Goal: Task Accomplishment & Management: Manage account settings

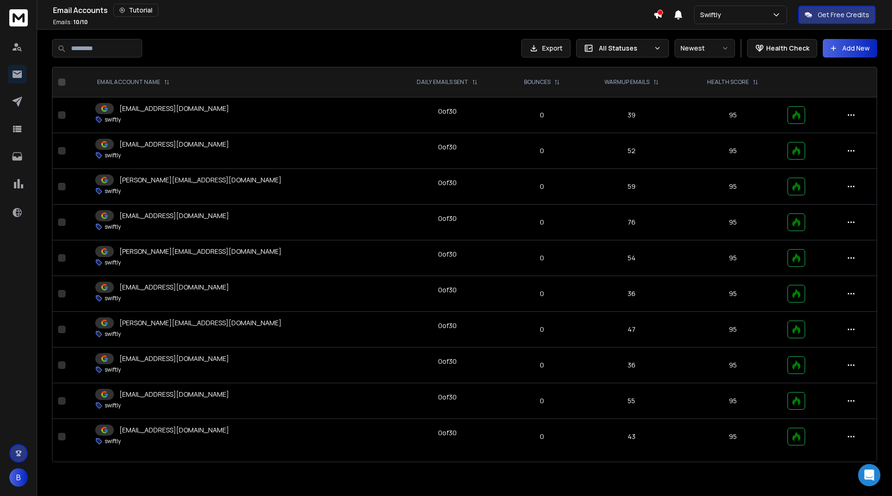
click at [768, 16] on div "Swiftly" at bounding box center [740, 14] width 81 height 9
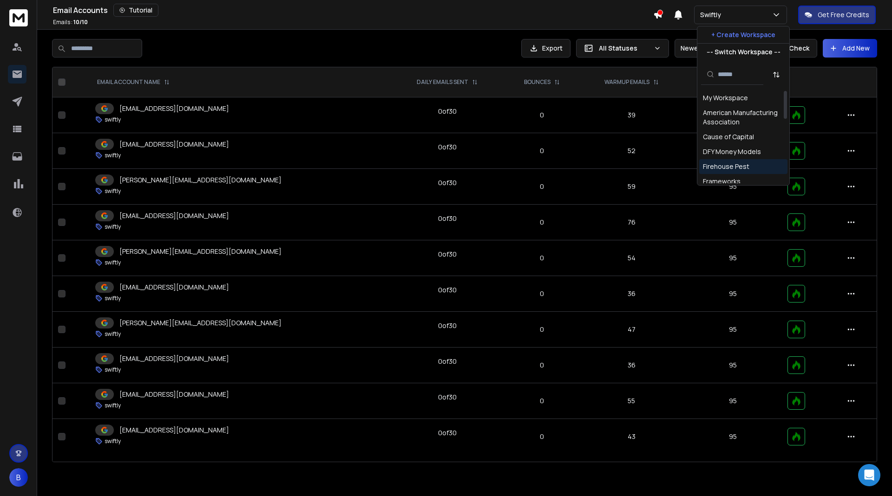
click at [732, 162] on div "Firehouse Pest" at bounding box center [726, 166] width 46 height 9
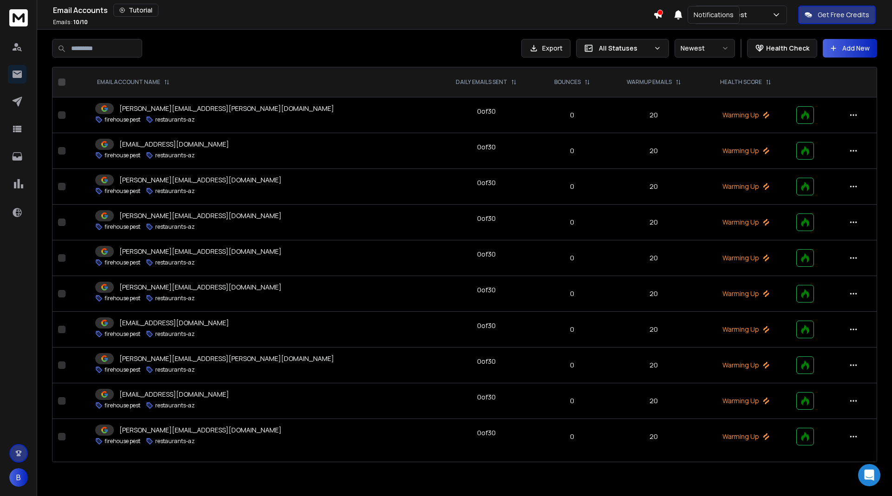
click at [717, 15] on div "Notifications" at bounding box center [713, 15] width 52 height 18
click at [757, 18] on div "Firehouse Pest" at bounding box center [740, 14] width 81 height 9
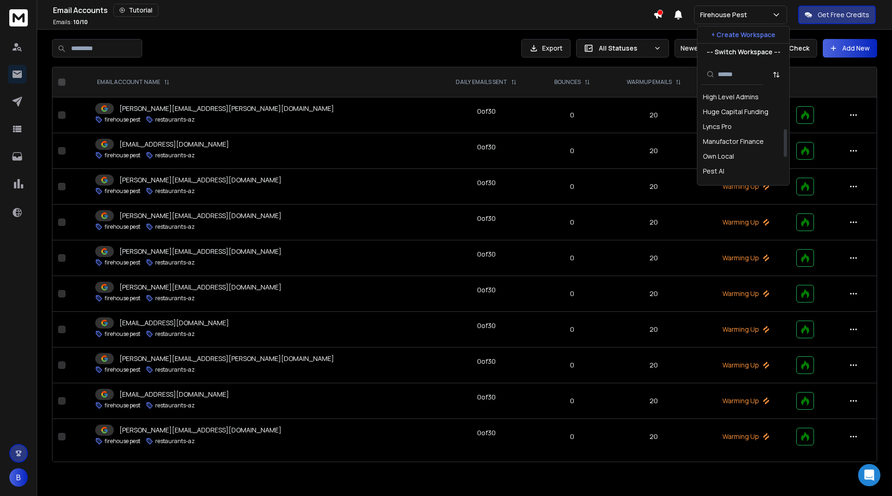
scroll to position [130, 0]
click at [721, 150] on div "Own Local" at bounding box center [743, 155] width 88 height 15
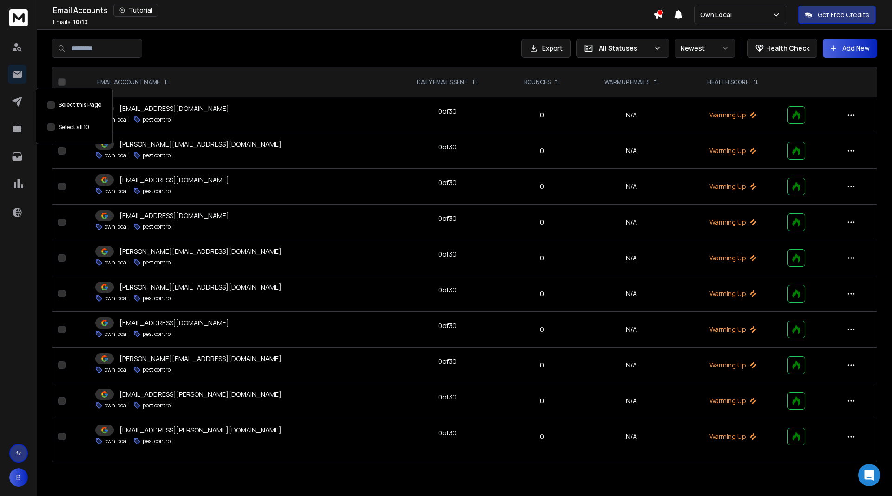
click at [60, 88] on div "Select this Page Select all 10" at bounding box center [74, 116] width 77 height 57
click at [55, 103] on div "Select this Page" at bounding box center [74, 104] width 54 height 7
click at [54, 103] on button "Select this Page" at bounding box center [50, 104] width 7 height 7
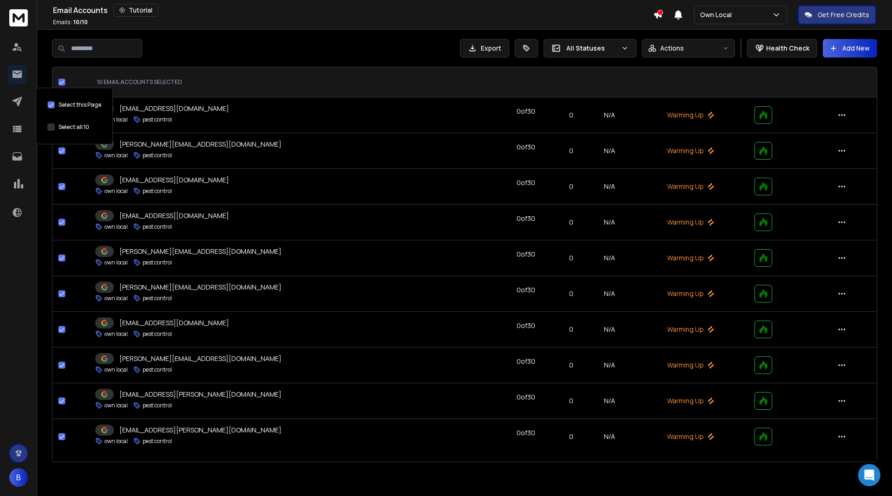
click at [54, 103] on button "Select this Page" at bounding box center [50, 104] width 7 height 7
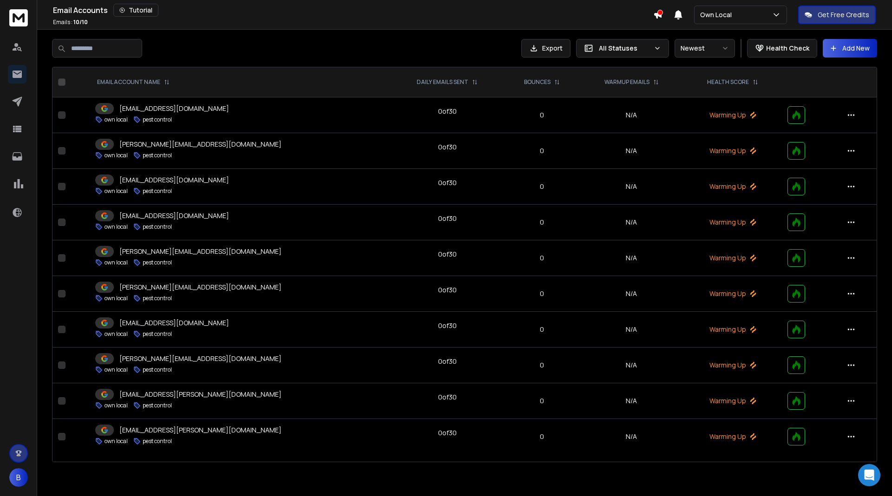
click at [274, 37] on div "Export All Statuses Newest Health Check Add New EMAIL ACCOUNT NAME DAILY EMAILS…" at bounding box center [464, 251] width 854 height 442
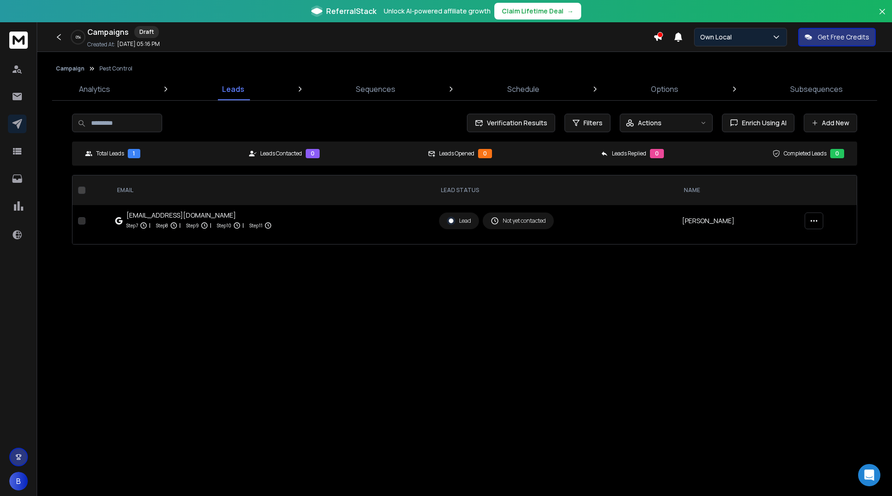
click at [761, 41] on button "Own Local" at bounding box center [740, 37] width 93 height 19
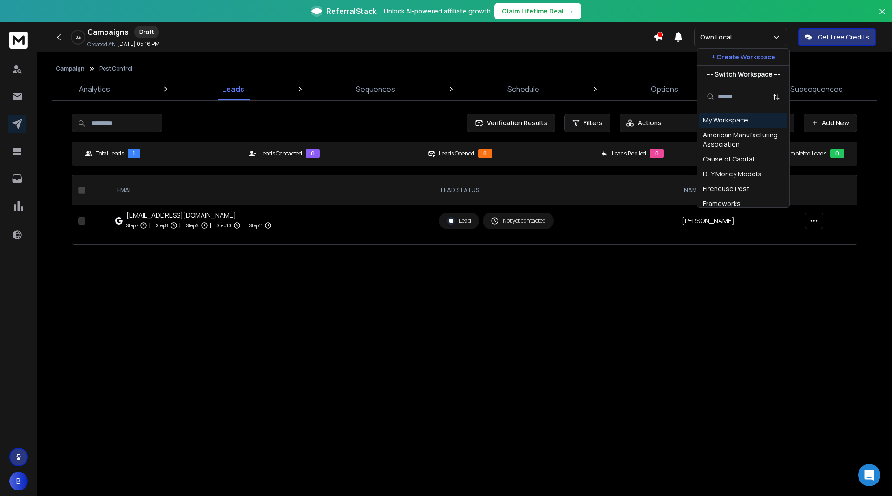
click at [724, 84] on div at bounding box center [743, 97] width 92 height 28
click at [22, 479] on span "B" at bounding box center [18, 481] width 19 height 19
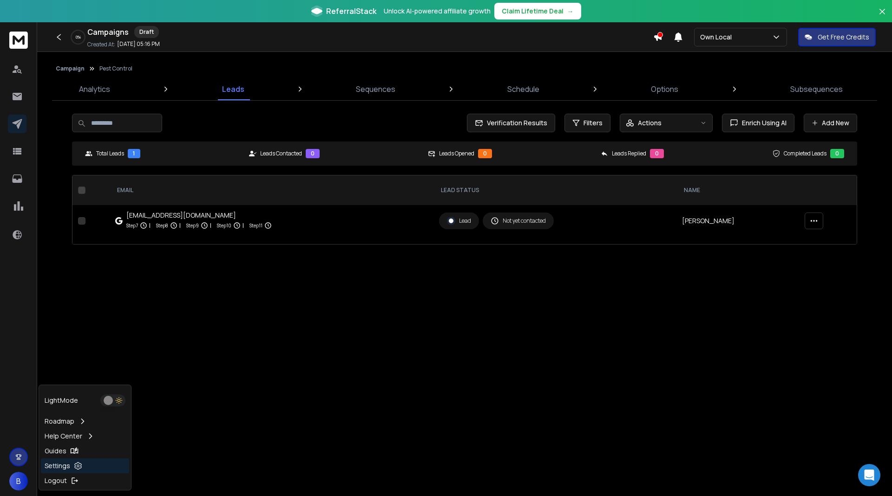
click at [77, 464] on icon at bounding box center [78, 466] width 8 height 8
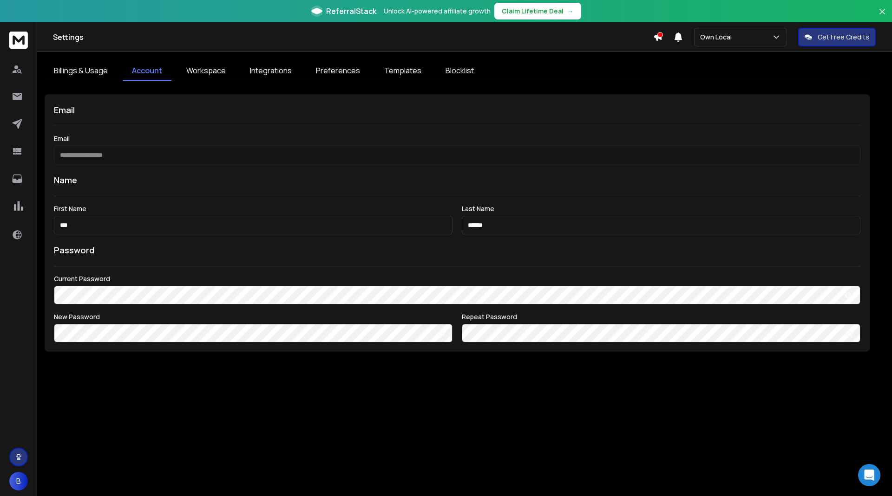
click at [218, 64] on link "Workspace" at bounding box center [206, 71] width 58 height 20
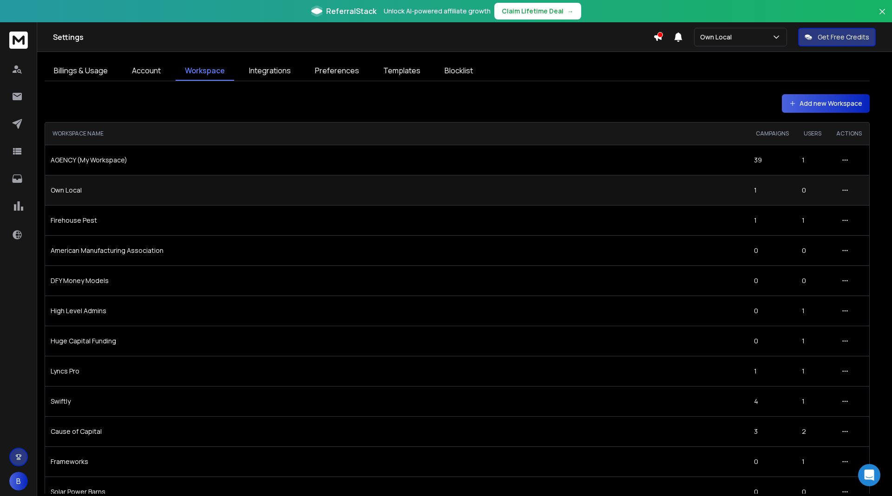
click at [453, 193] on td "Own Local" at bounding box center [396, 190] width 703 height 30
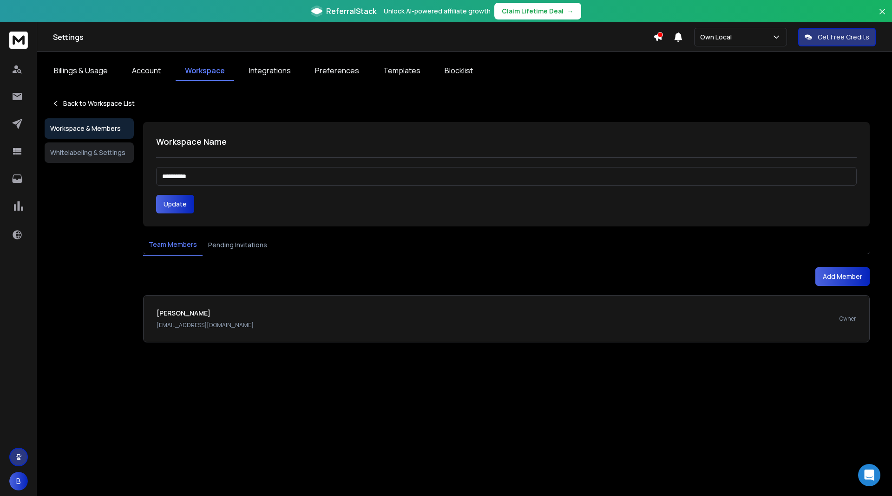
click at [832, 276] on button "Add Member" at bounding box center [842, 276] width 54 height 19
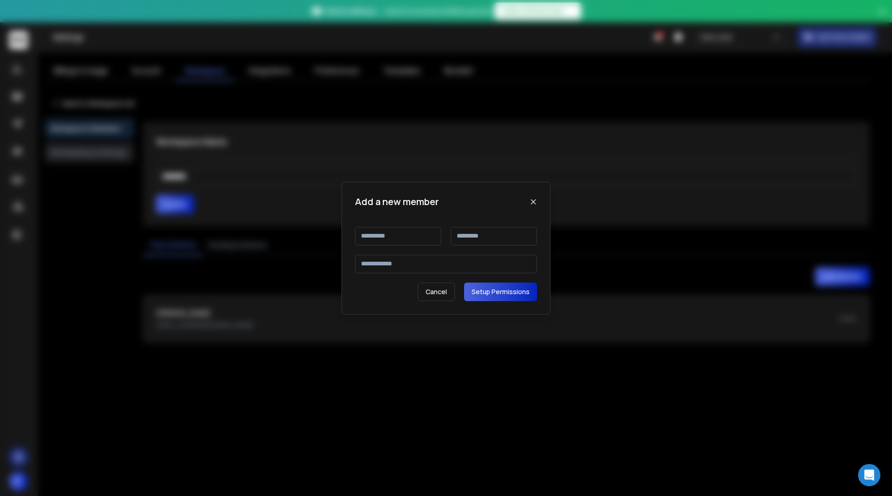
click at [384, 261] on input at bounding box center [446, 264] width 182 height 19
paste input "**********"
type input "**********"
click at [402, 229] on input at bounding box center [398, 236] width 86 height 19
type input "********"
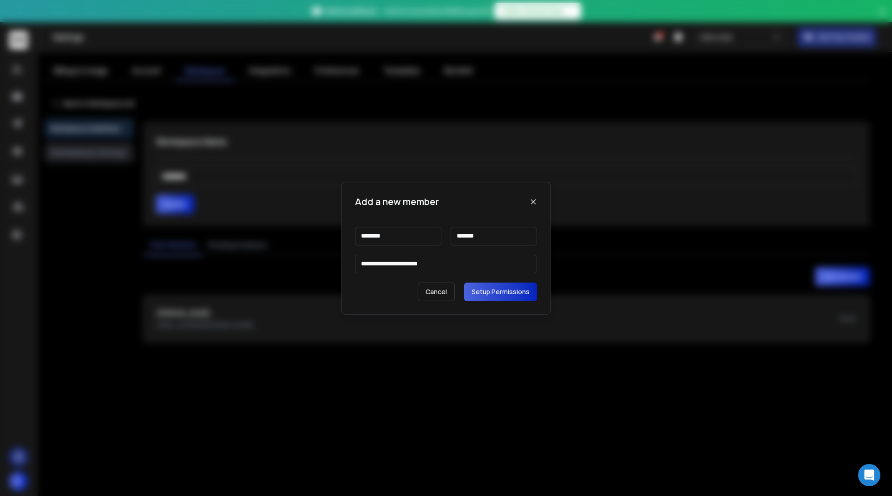
type input "*******"
click at [482, 288] on button "Setup Permissions" at bounding box center [500, 292] width 73 height 19
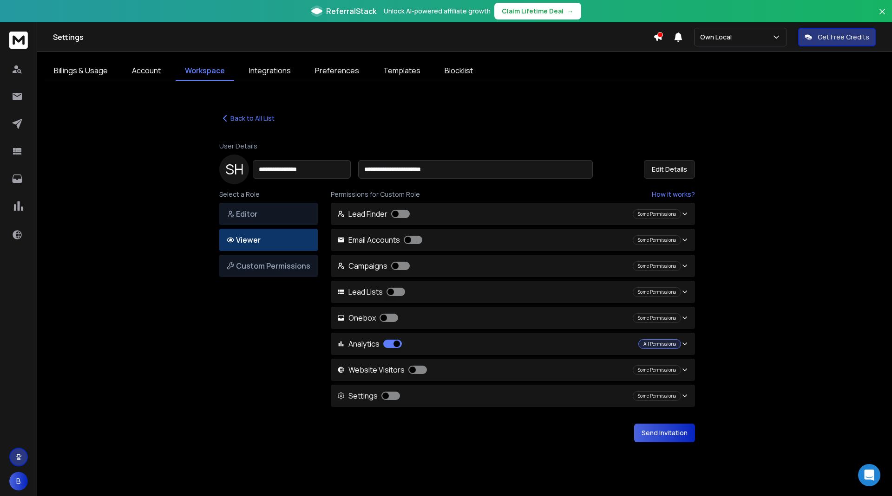
click at [411, 250] on button "Email Accounts Some Permissions" at bounding box center [513, 240] width 364 height 22
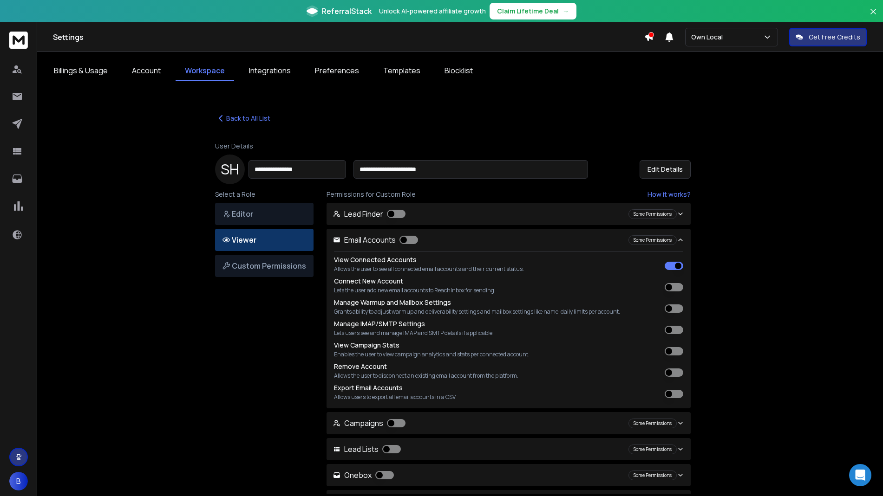
click at [411, 241] on button "button" at bounding box center [408, 240] width 19 height 8
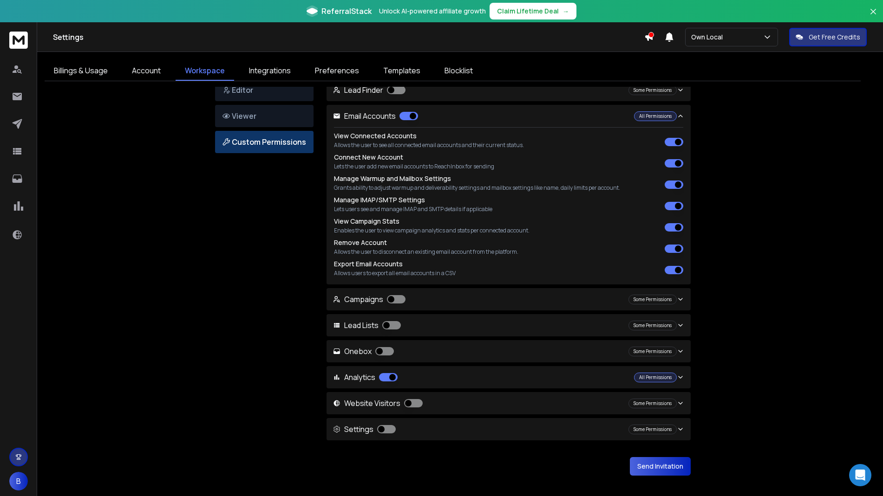
click at [389, 304] on p "Campaigns" at bounding box center [369, 299] width 72 height 11
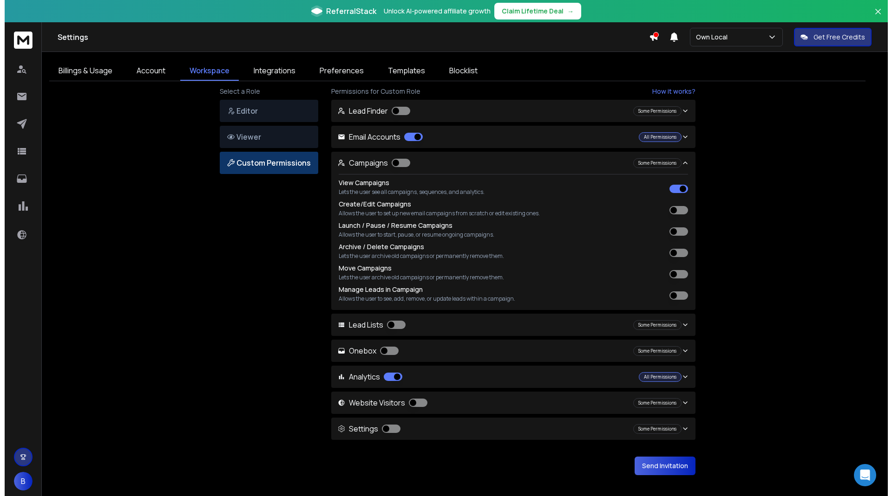
scroll to position [103, 0]
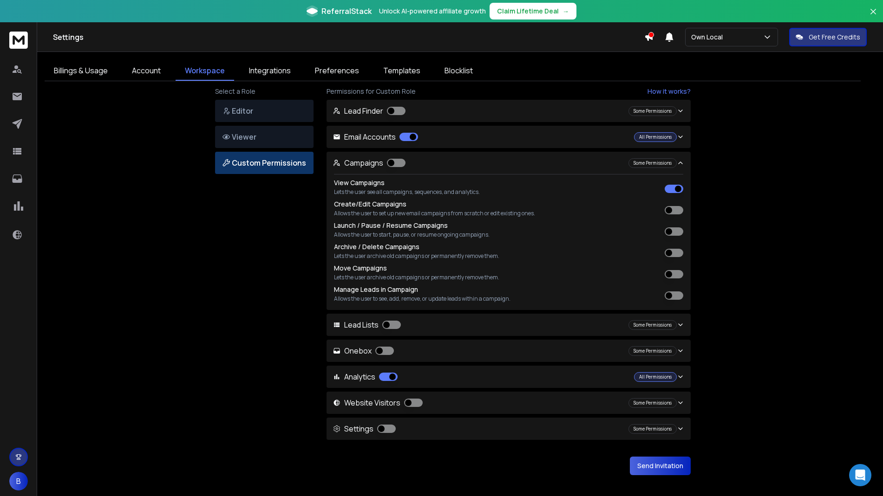
click at [387, 326] on button "button" at bounding box center [391, 325] width 19 height 8
click at [395, 163] on button "button" at bounding box center [396, 163] width 19 height 8
click at [382, 350] on button "button" at bounding box center [384, 351] width 19 height 8
click at [411, 401] on button "button" at bounding box center [413, 403] width 19 height 8
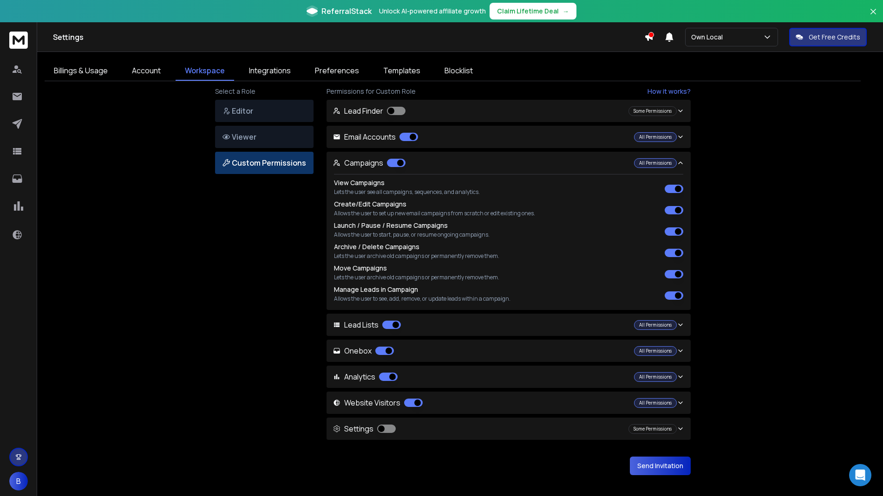
click at [386, 429] on button "button" at bounding box center [386, 429] width 19 height 8
click at [663, 425] on div "All Permissions" at bounding box center [655, 429] width 43 height 10
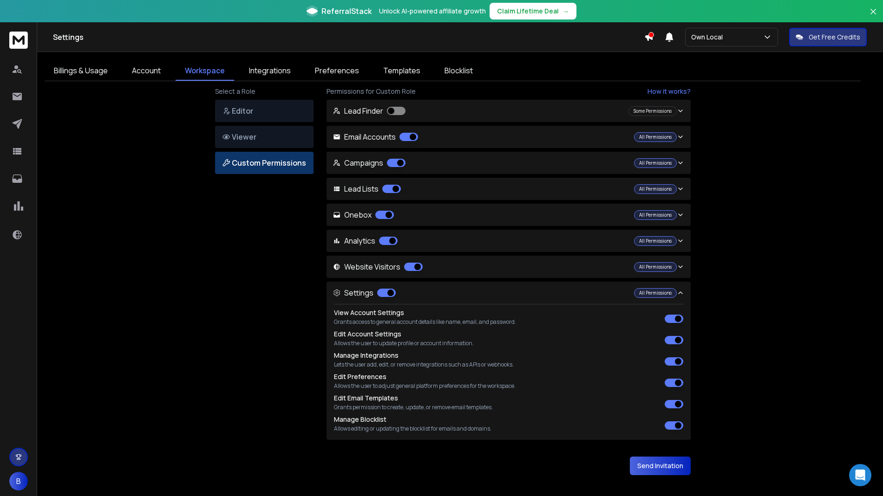
click at [665, 460] on button "Send Invitation" at bounding box center [660, 466] width 61 height 19
